Goal: Task Accomplishment & Management: Manage account settings

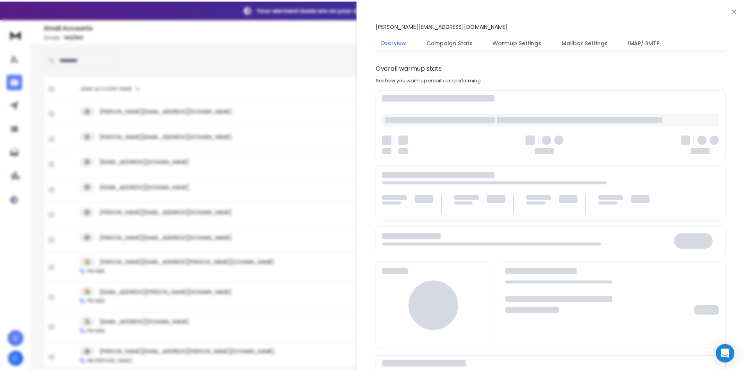
scroll to position [3511, 0]
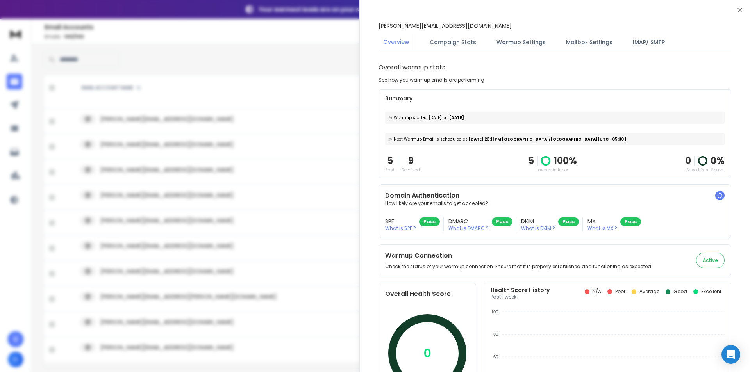
click at [285, 267] on div at bounding box center [375, 186] width 750 height 372
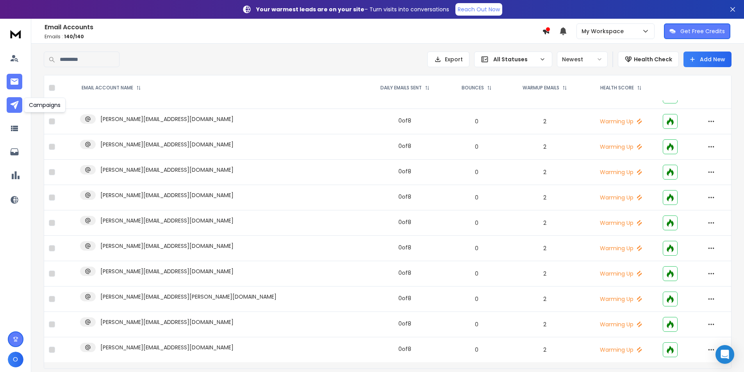
click at [10, 109] on icon at bounding box center [14, 104] width 9 height 9
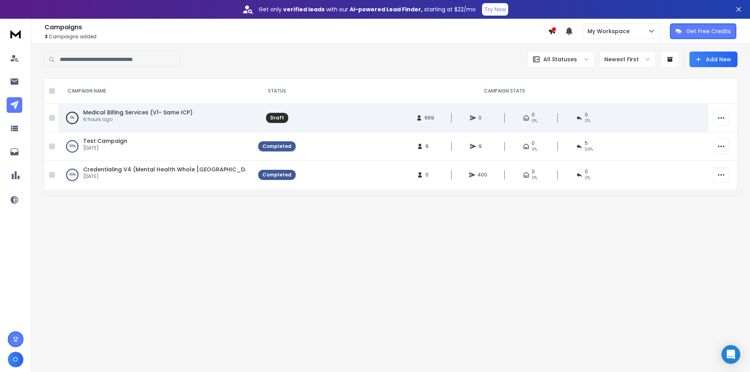
click at [200, 117] on div "0 % Medical Billing Services (V1- Same ICP) 6 hours ago" at bounding box center [156, 118] width 180 height 19
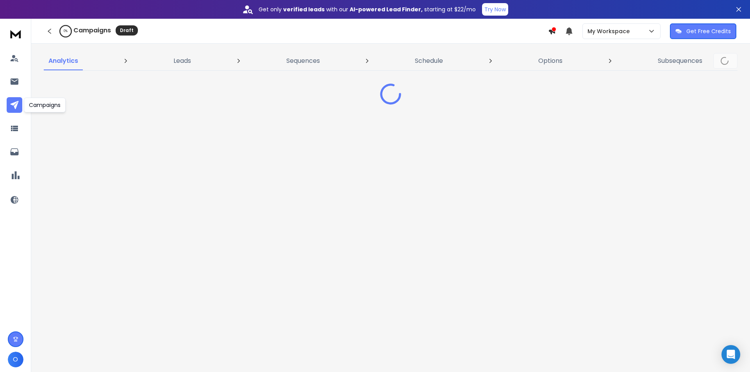
click at [16, 100] on link at bounding box center [15, 105] width 16 height 16
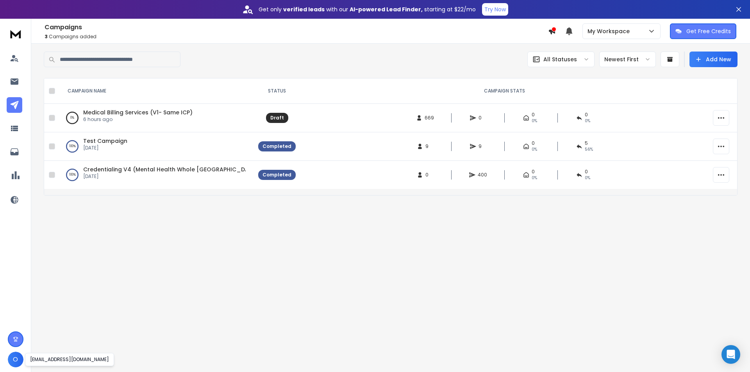
click at [13, 356] on span "O" at bounding box center [16, 360] width 16 height 16
click at [62, 341] on div "Settings" at bounding box center [71, 346] width 74 height 12
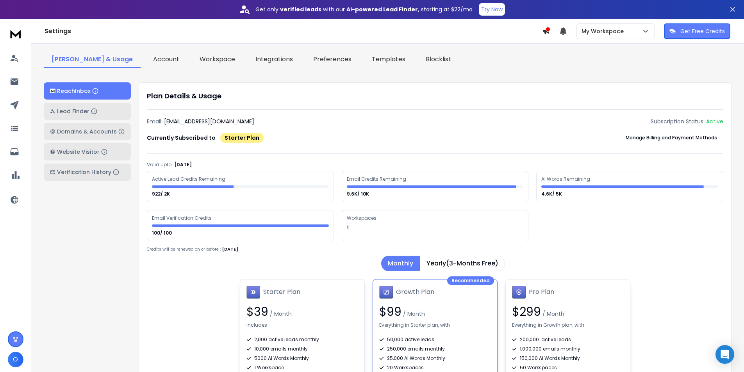
click at [14, 93] on div at bounding box center [16, 130] width 18 height 160
click at [14, 106] on icon at bounding box center [14, 105] width 8 height 8
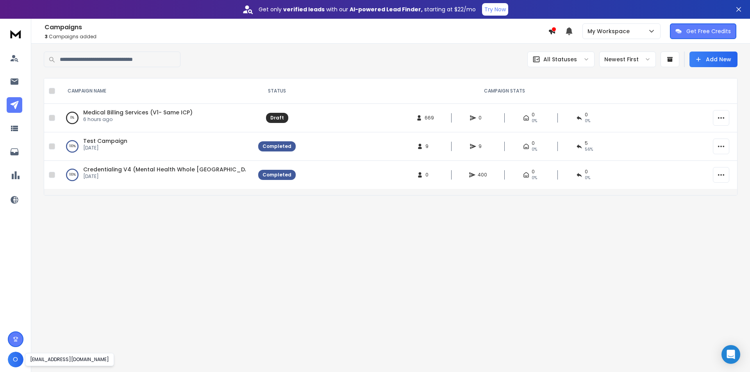
click at [18, 358] on span "O" at bounding box center [16, 360] width 16 height 16
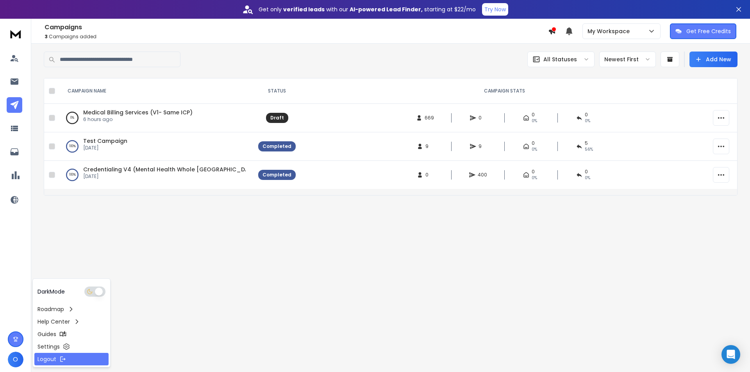
click at [50, 360] on p "Logout" at bounding box center [46, 359] width 19 height 8
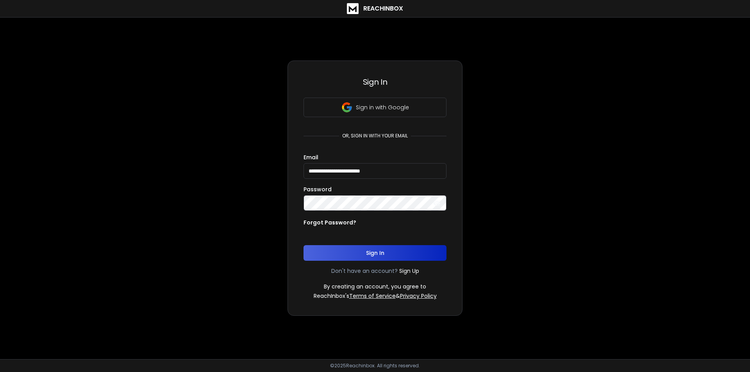
drag, startPoint x: 349, startPoint y: 171, endPoint x: 360, endPoint y: 179, distance: 14.3
click at [349, 171] on input "**********" at bounding box center [374, 171] width 143 height 16
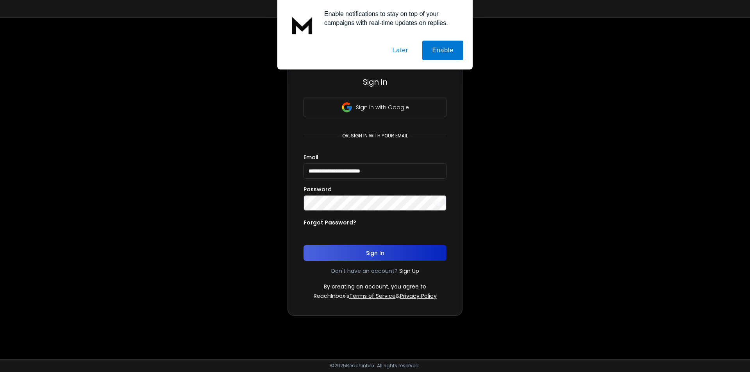
type input "**********"
click at [375, 253] on button "Sign In" at bounding box center [374, 253] width 143 height 16
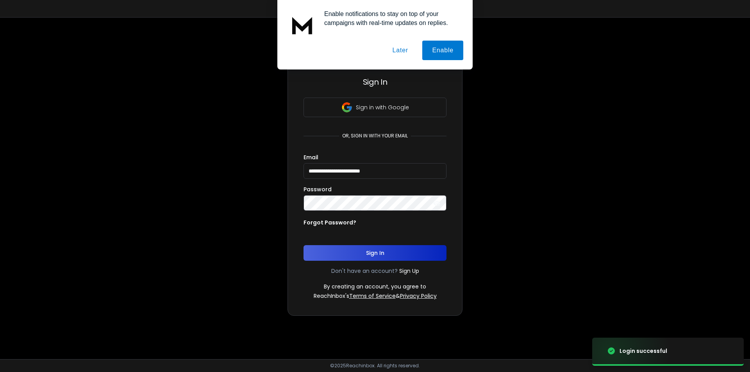
click at [404, 49] on button "Later" at bounding box center [399, 51] width 35 height 20
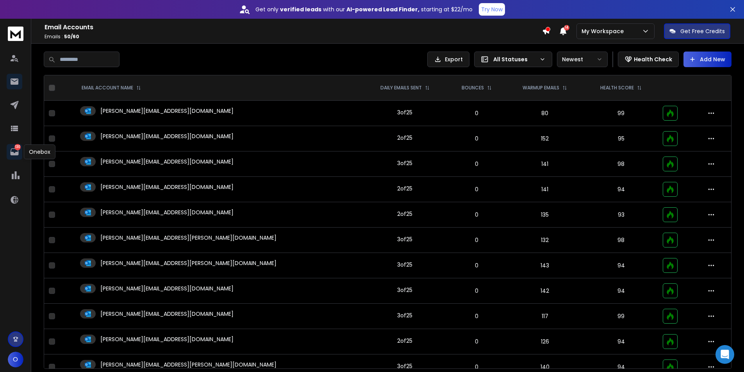
click at [13, 153] on icon at bounding box center [14, 151] width 8 height 7
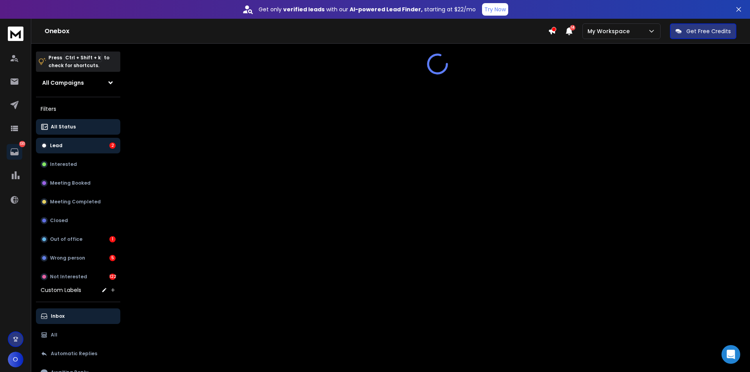
click at [83, 147] on button "Lead 2" at bounding box center [78, 146] width 84 height 16
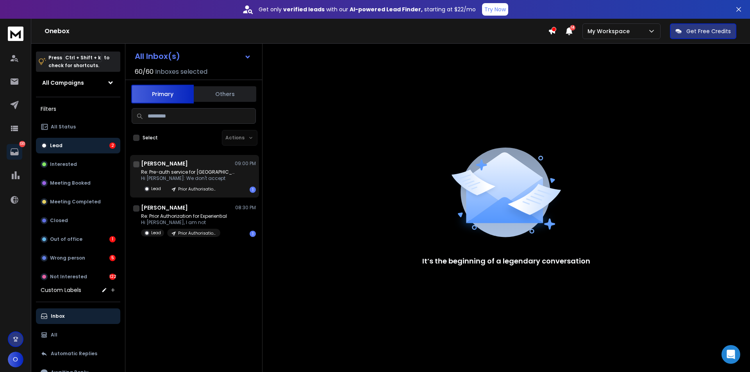
click at [182, 168] on div "Krista Erickson 09:00 PM Re: Pre-auth service for Gaudiani Hi Ann: We don't acc…" at bounding box center [198, 176] width 115 height 33
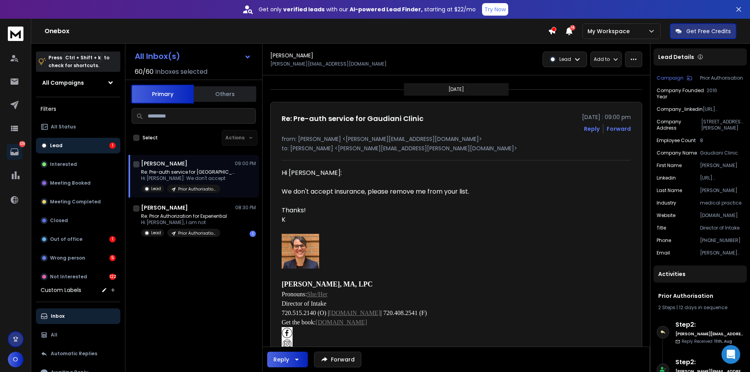
click at [568, 60] on p "Lead" at bounding box center [565, 59] width 12 height 6
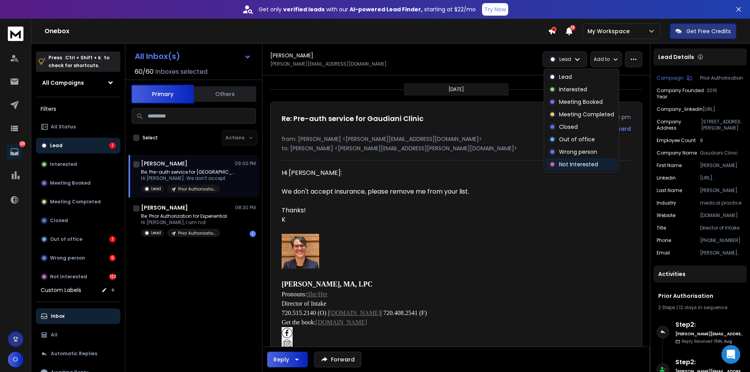
click at [572, 161] on p "Not Interested" at bounding box center [578, 164] width 39 height 8
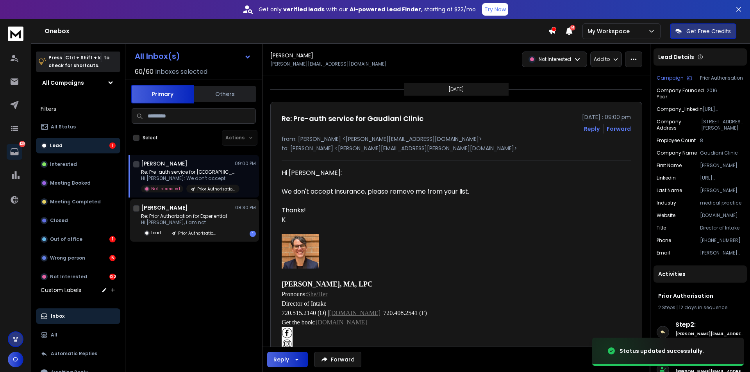
click at [175, 226] on div "Re: Prior Authorization for Experiential Hi Ann, I am not Lead Prior Authorisat…" at bounding box center [184, 225] width 86 height 24
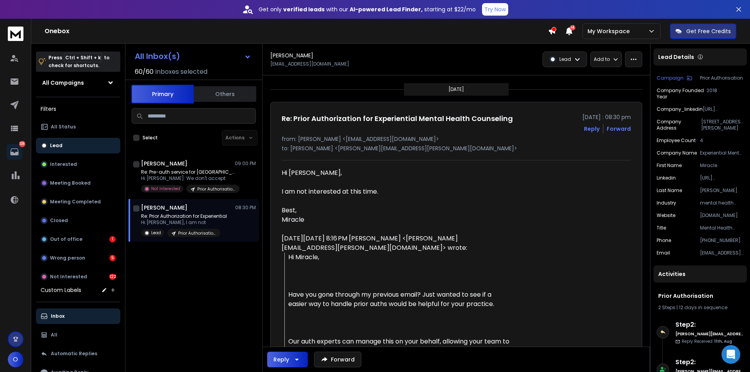
click at [572, 61] on div "Lead" at bounding box center [565, 59] width 44 height 15
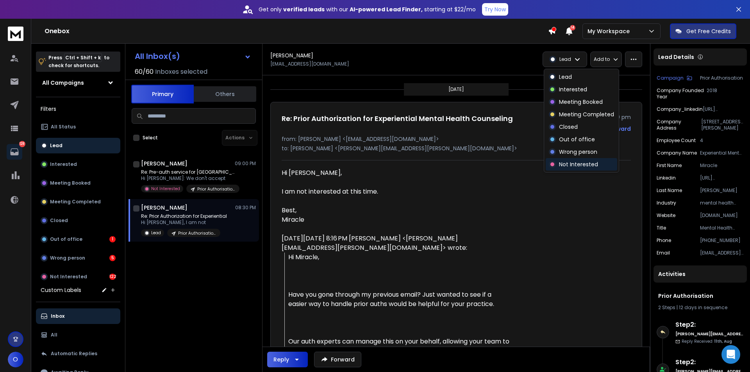
click at [565, 166] on p "Not Interested" at bounding box center [578, 164] width 39 height 8
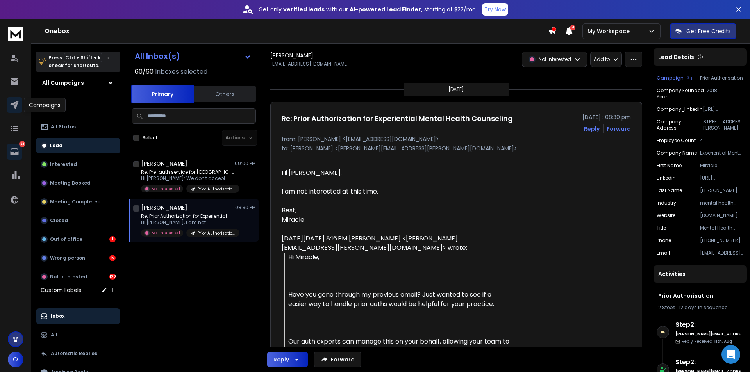
click at [17, 109] on icon at bounding box center [14, 104] width 9 height 9
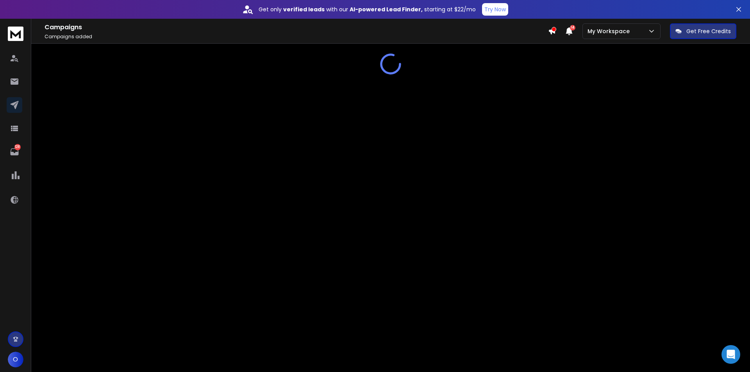
click at [738, 10] on icon at bounding box center [738, 9] width 7 height 7
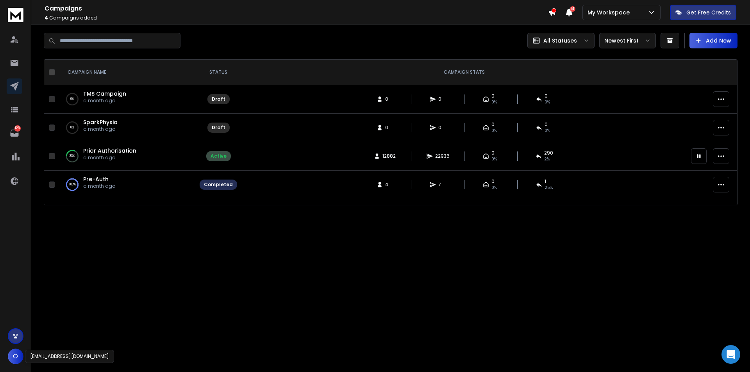
click at [8, 358] on span "O" at bounding box center [16, 357] width 16 height 16
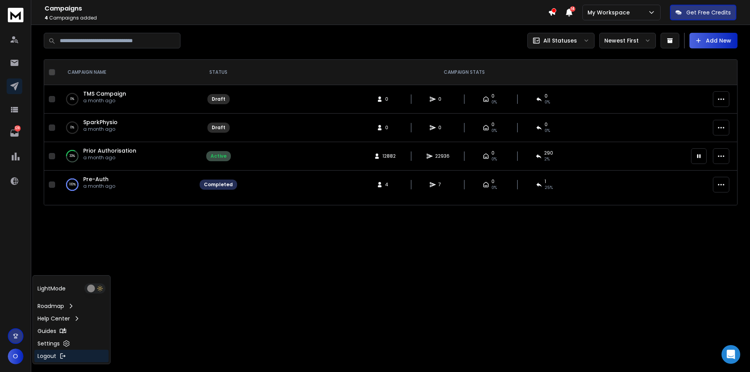
click at [44, 356] on p "Logout" at bounding box center [46, 356] width 19 height 8
